Goal: Task Accomplishment & Management: Manage account settings

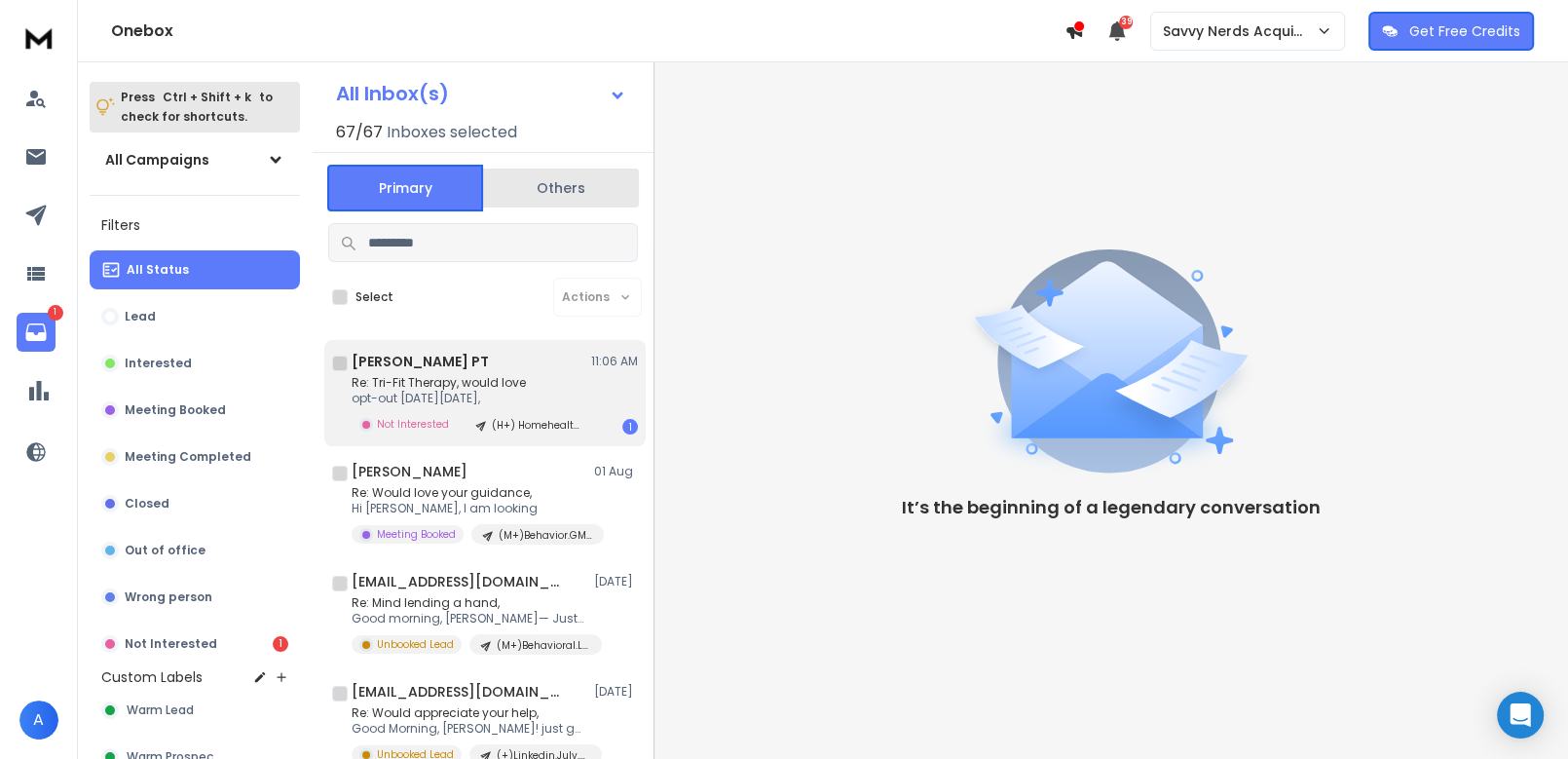
click at [464, 342] on div "Lance Himelright PT 11:06 AM Re: Tri-Fit Therapy, would love opt-out On Thu, Au…" at bounding box center [485, 393] width 322 height 107
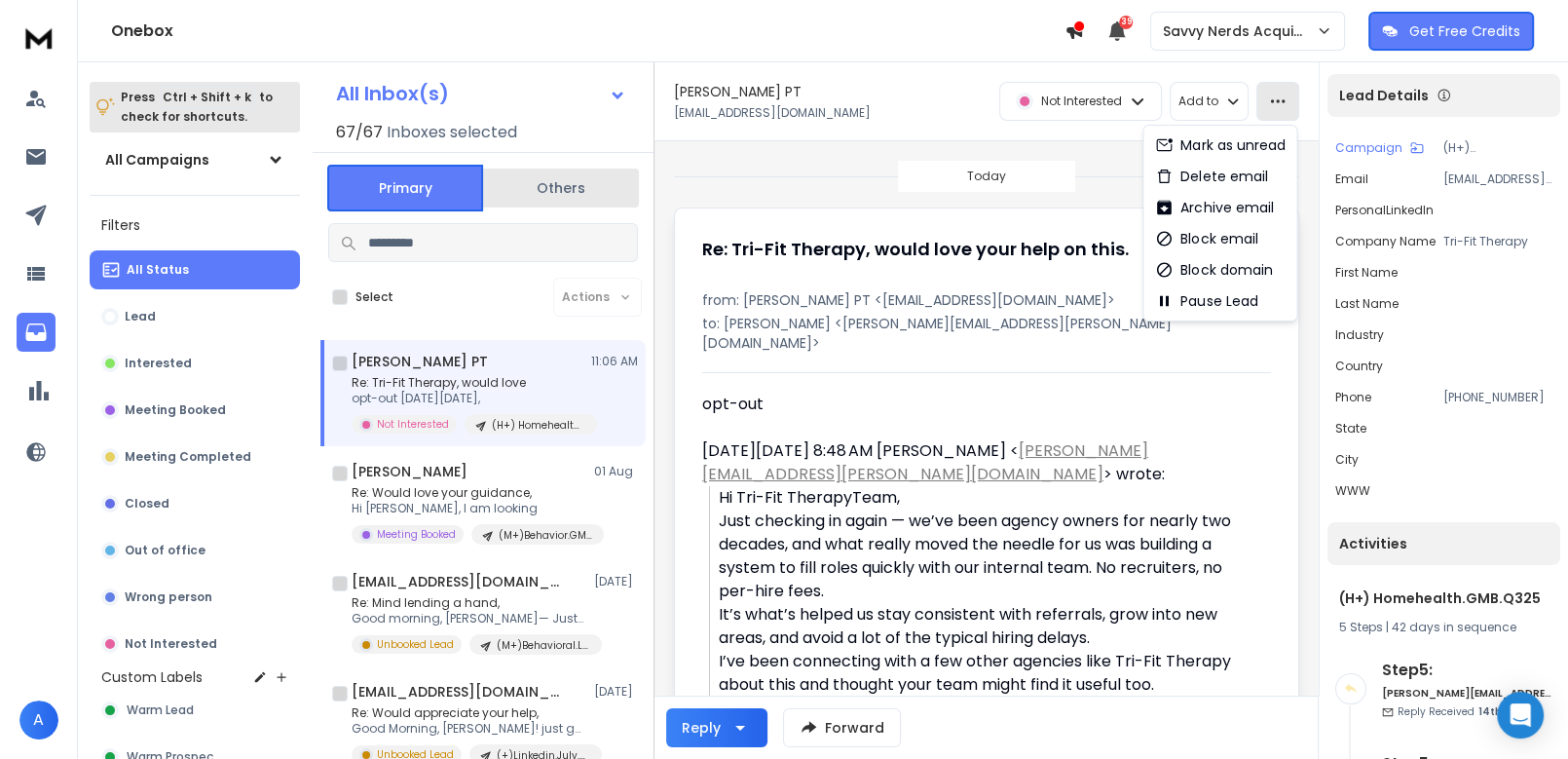
click at [1282, 107] on icon "button" at bounding box center [1278, 102] width 18 height 18
click at [1236, 241] on div "Block email" at bounding box center [1205, 239] width 103 height 20
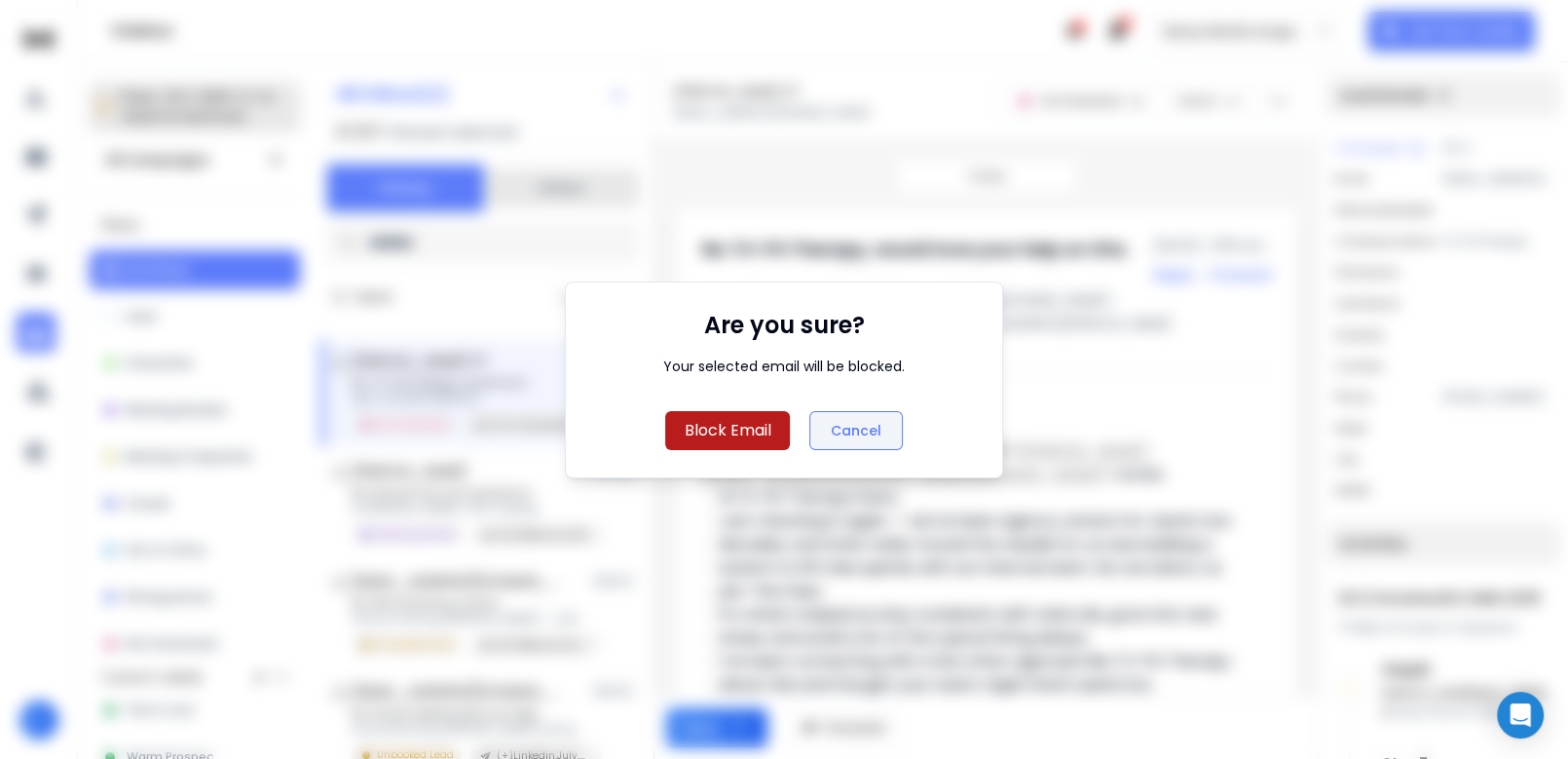
click at [746, 424] on button "Block Email" at bounding box center [727, 430] width 125 height 39
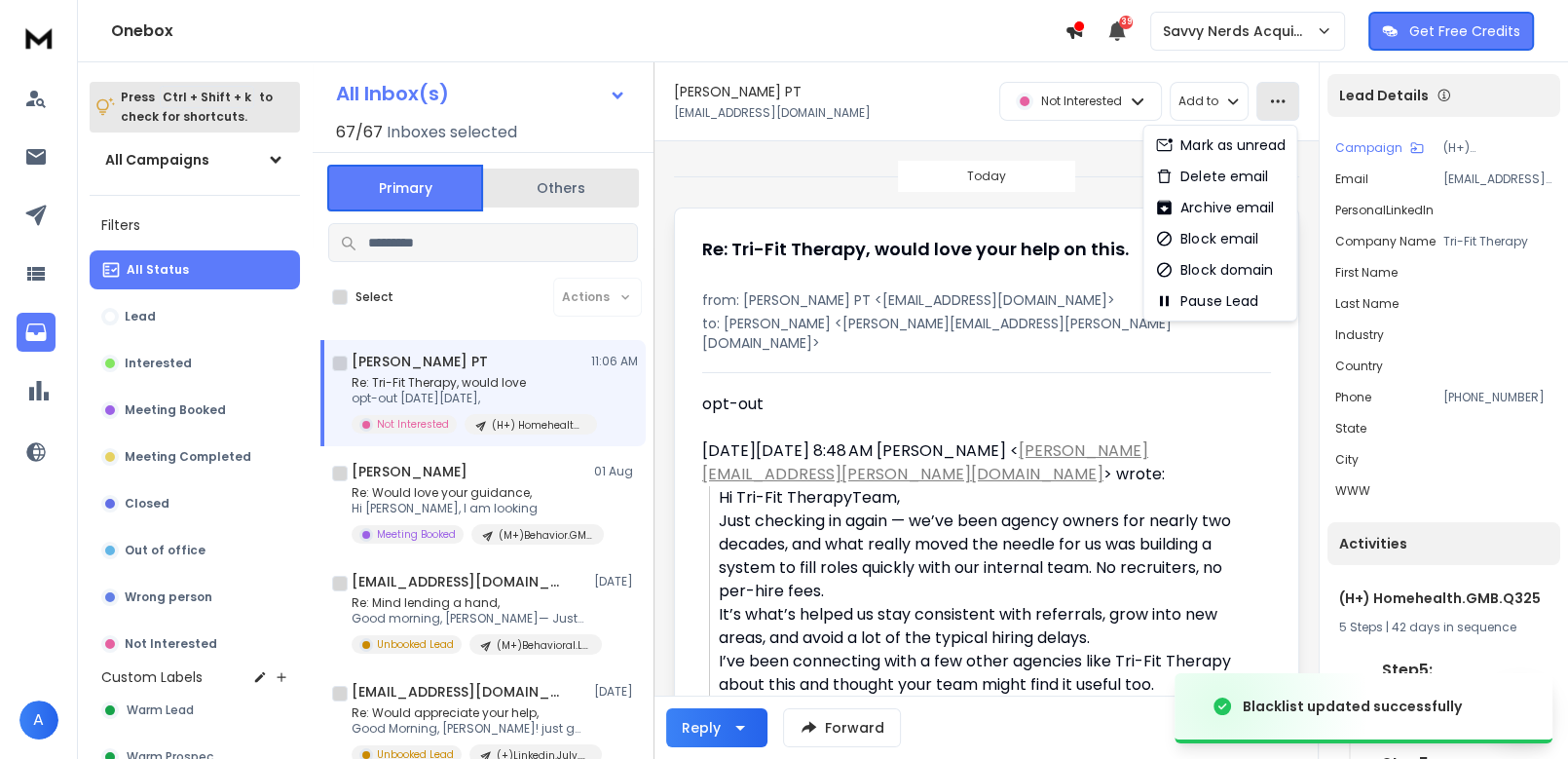
click at [1270, 99] on icon "button" at bounding box center [1278, 102] width 18 height 18
click at [1234, 201] on div "Archive email" at bounding box center [1213, 207] width 118 height 20
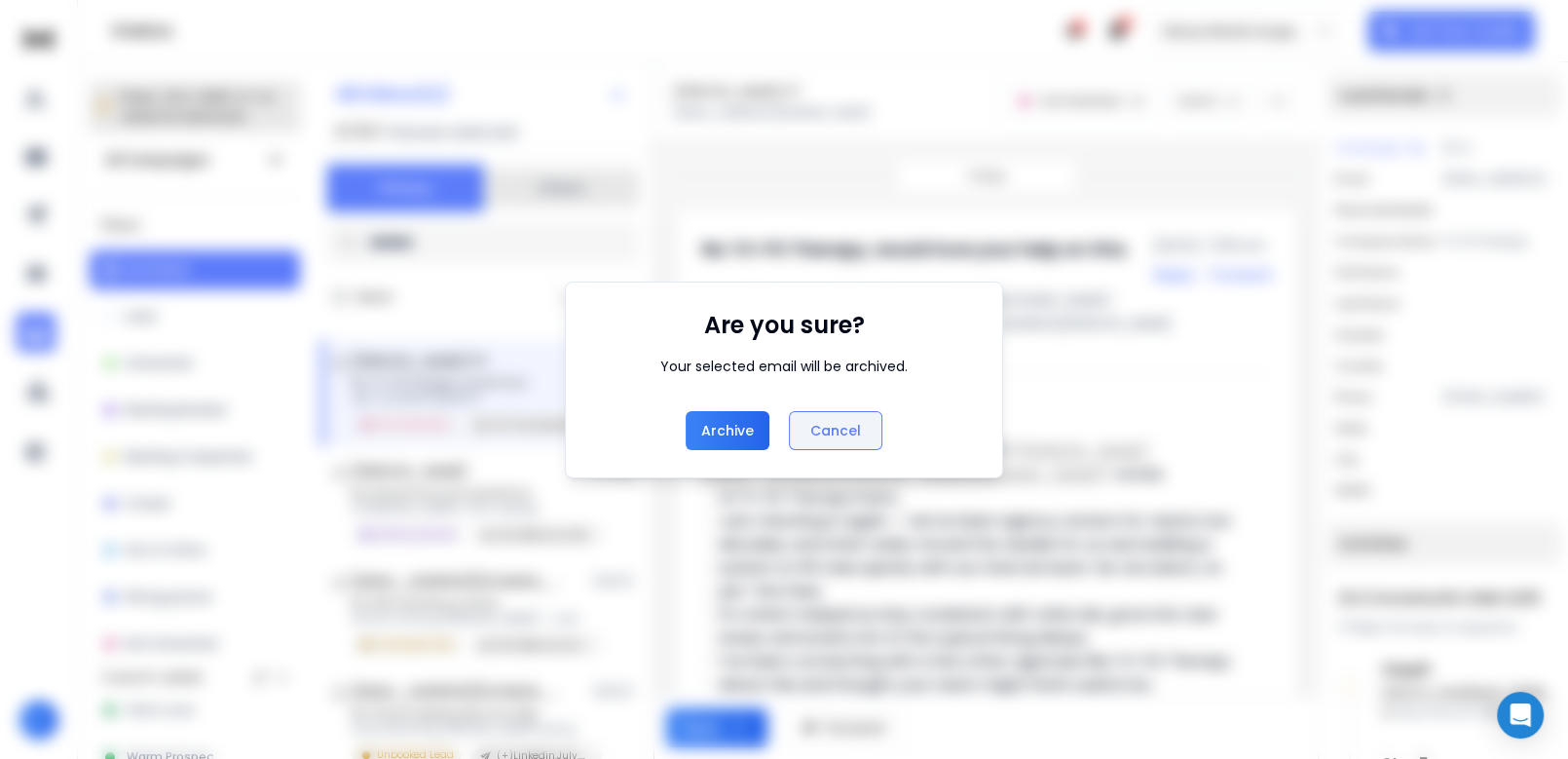
click at [708, 439] on p "archive" at bounding box center [727, 430] width 53 height 20
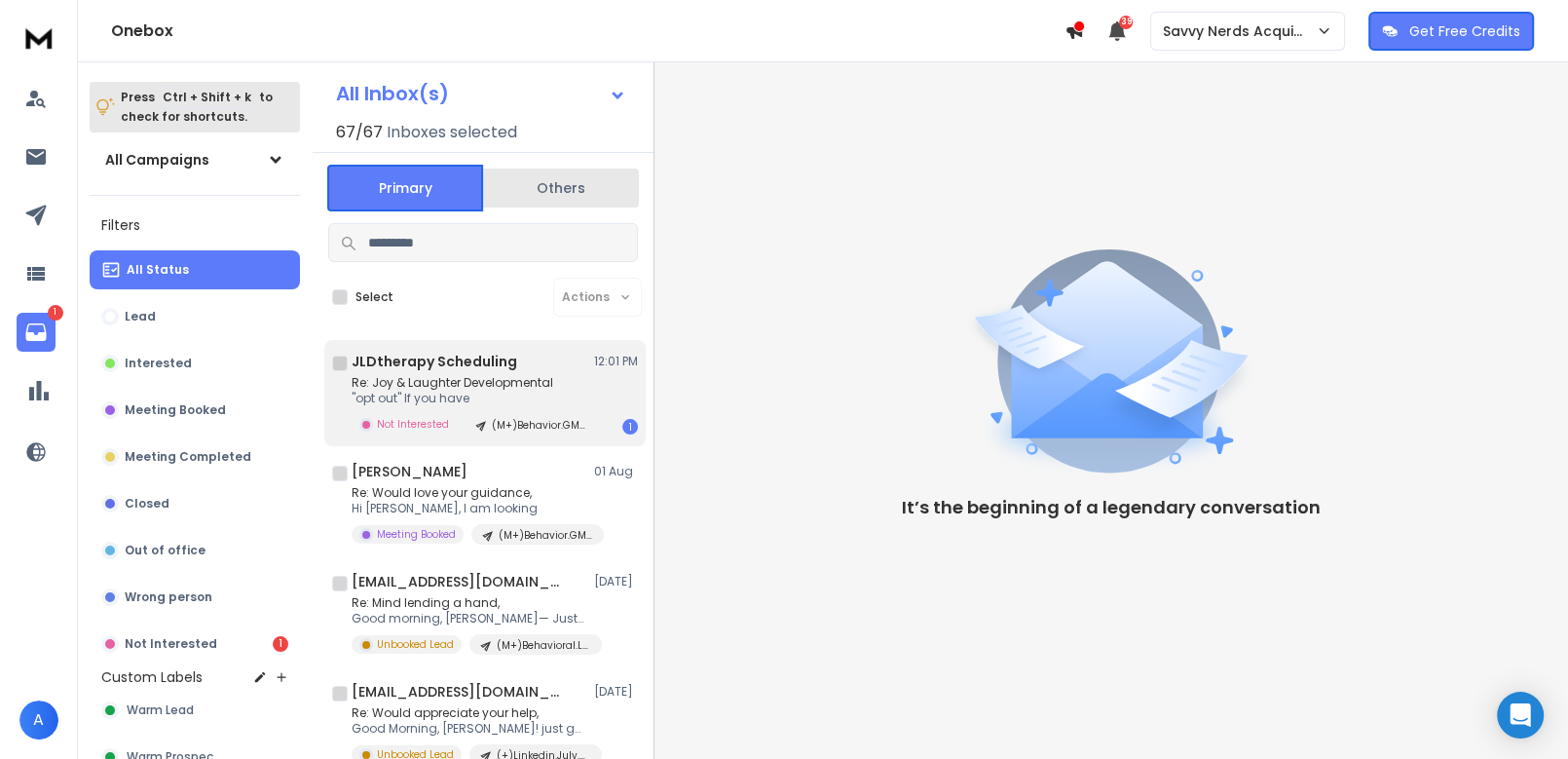
click at [456, 390] on p ""opt out" If you have" at bounding box center [468, 398] width 234 height 16
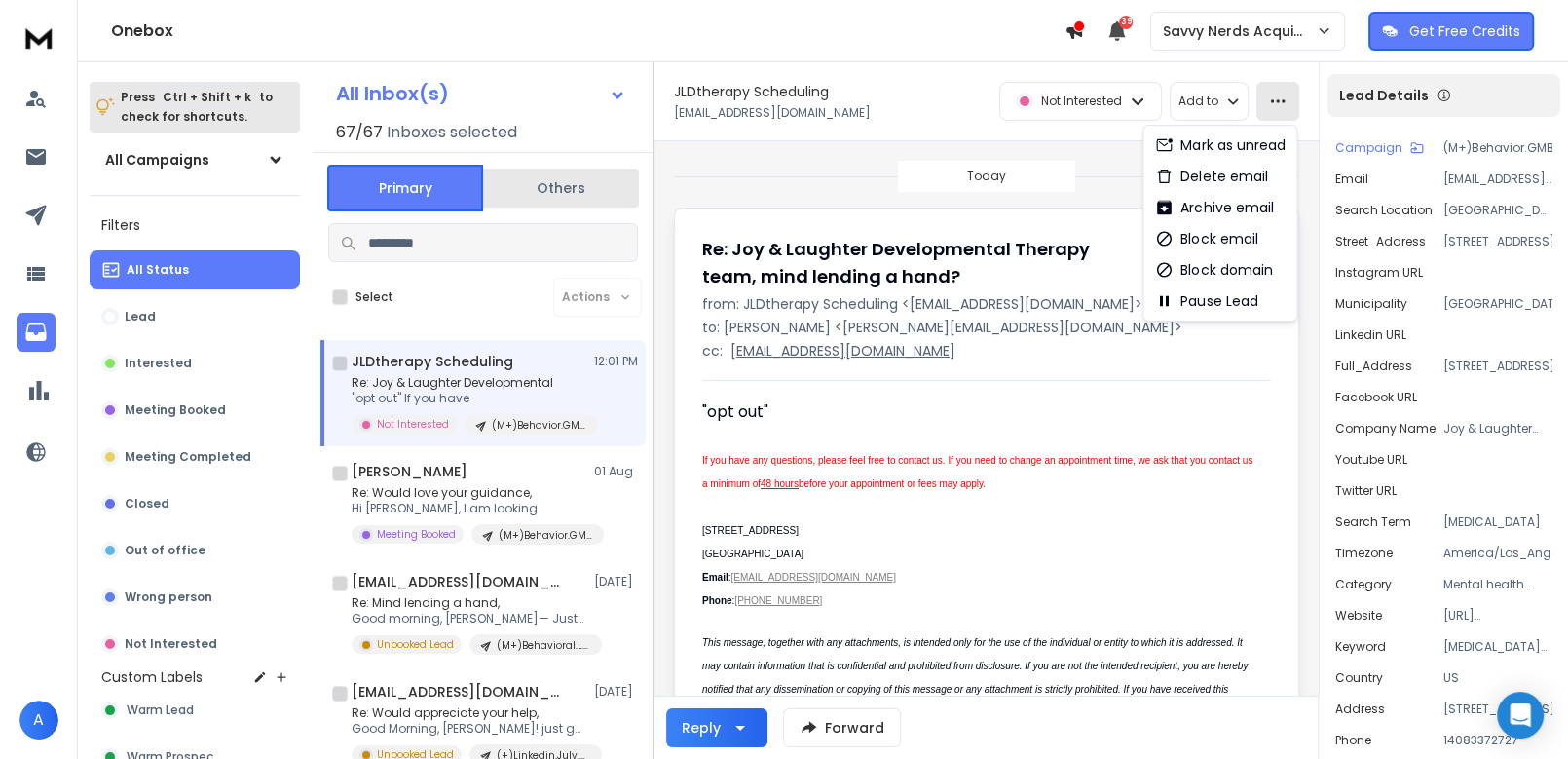
click at [1282, 112] on button "button" at bounding box center [1278, 102] width 43 height 39
click at [1246, 237] on div "Block email" at bounding box center [1205, 239] width 103 height 20
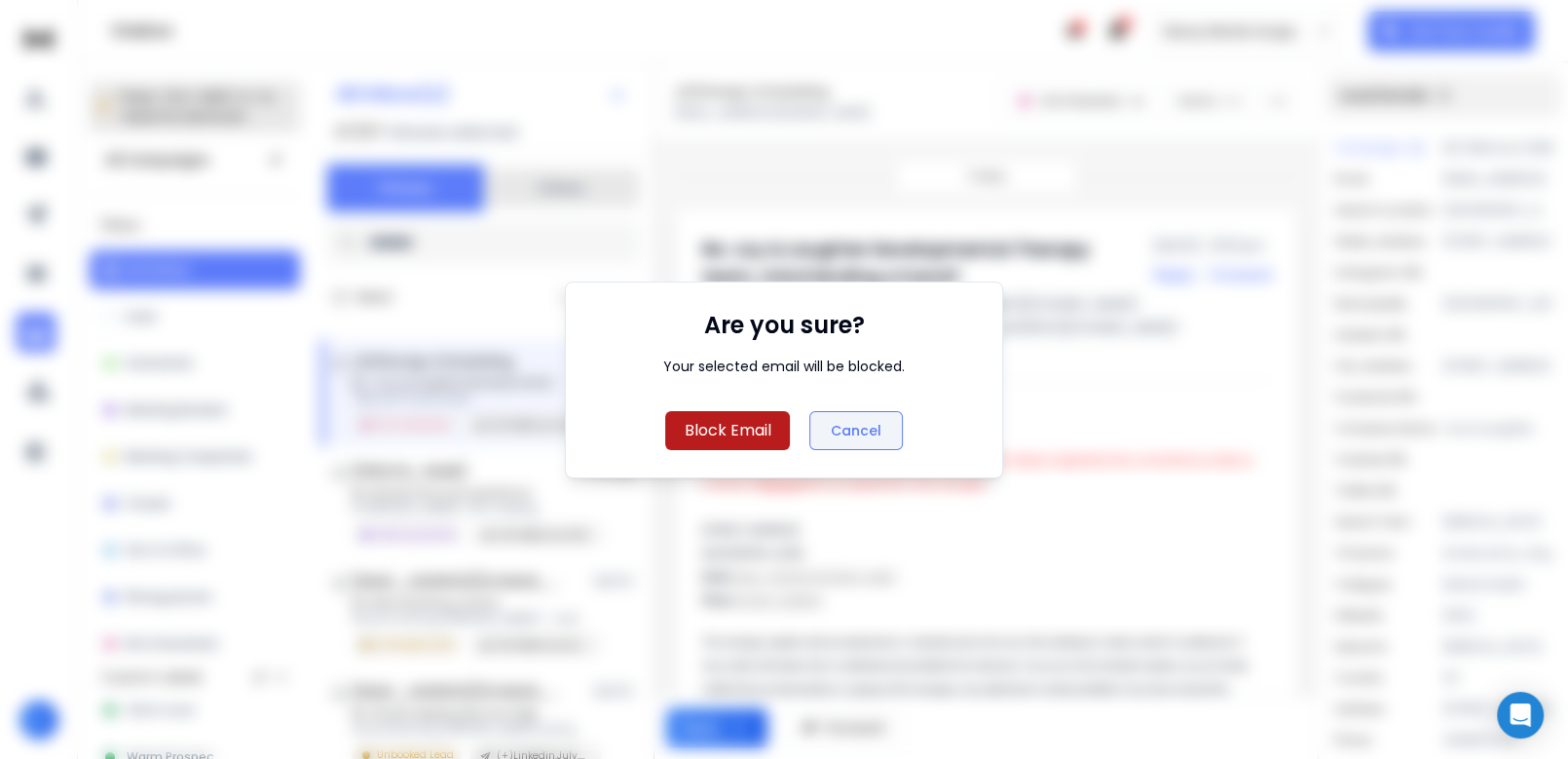
click at [751, 436] on button "Block Email" at bounding box center [727, 430] width 125 height 39
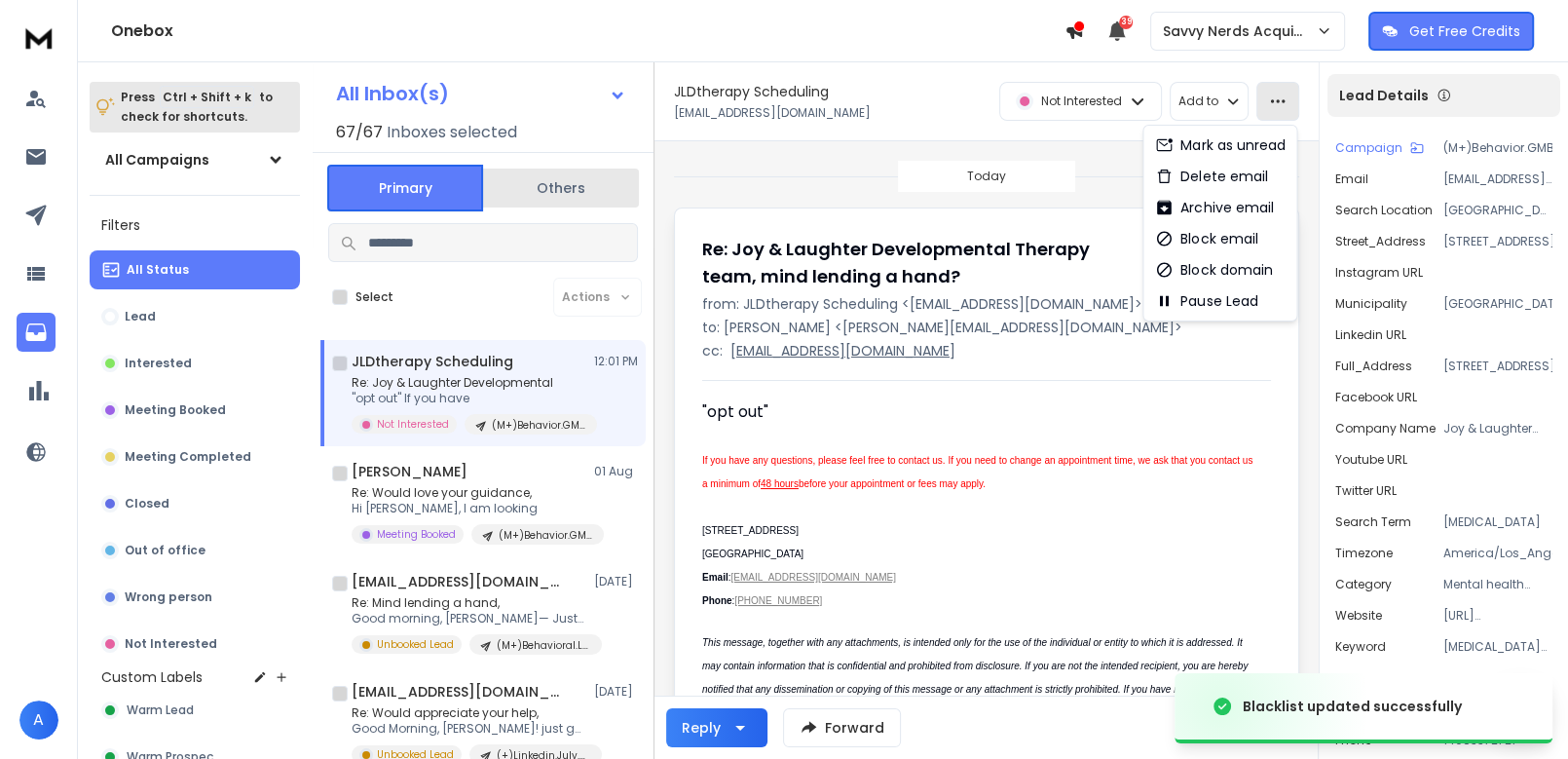
click at [1276, 107] on icon "button" at bounding box center [1278, 102] width 18 height 18
click at [1233, 206] on div "Archive email" at bounding box center [1213, 207] width 118 height 20
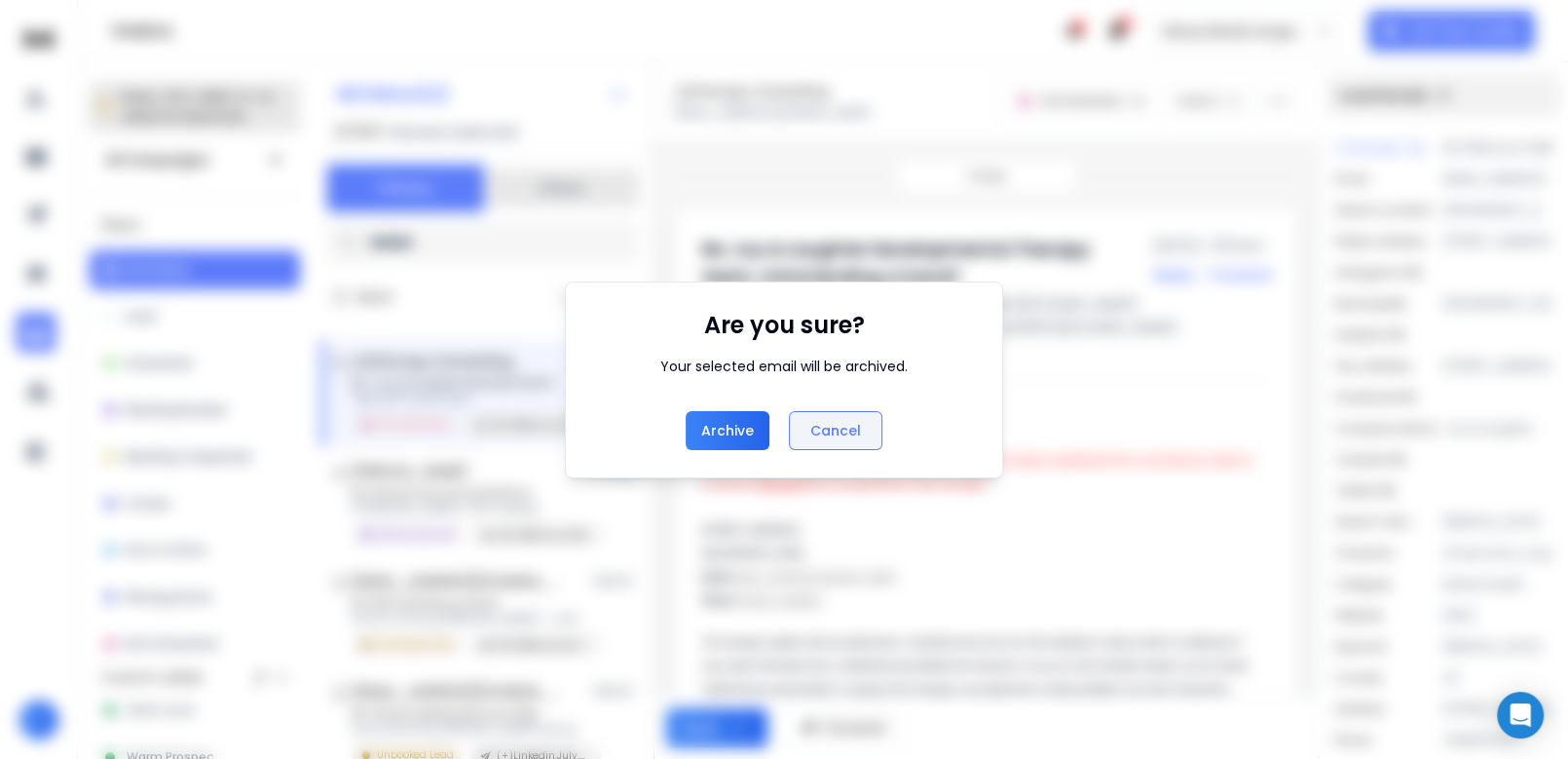
click at [742, 438] on p "archive" at bounding box center [727, 430] width 53 height 20
